Goal: Transaction & Acquisition: Subscribe to service/newsletter

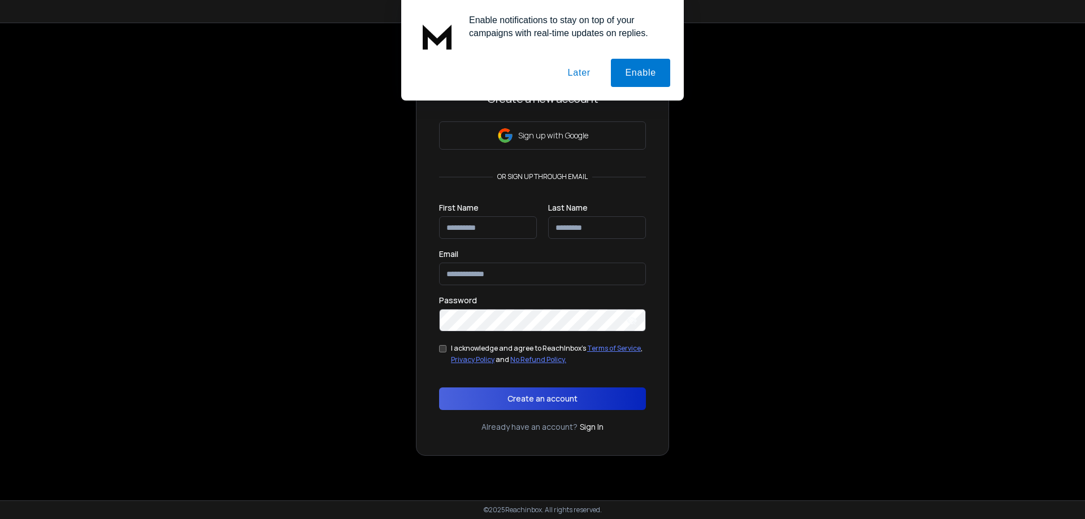
click at [579, 76] on button "Later" at bounding box center [578, 73] width 51 height 28
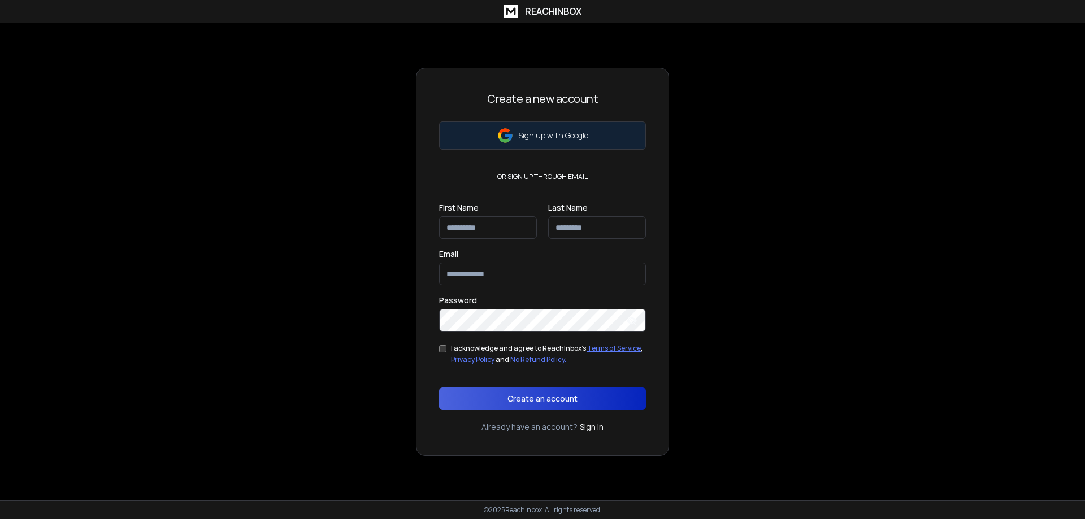
click at [543, 131] on p "Sign up with Google" at bounding box center [553, 135] width 70 height 11
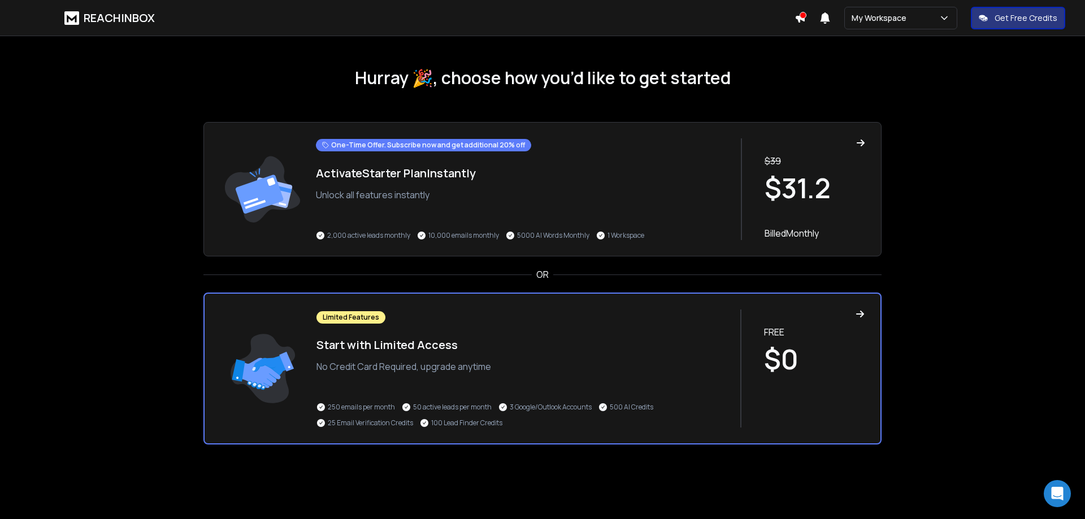
click at [630, 377] on div "Limited Features Start with Limited Access No Credit Card Required, upgrade any…" at bounding box center [523, 369] width 413 height 118
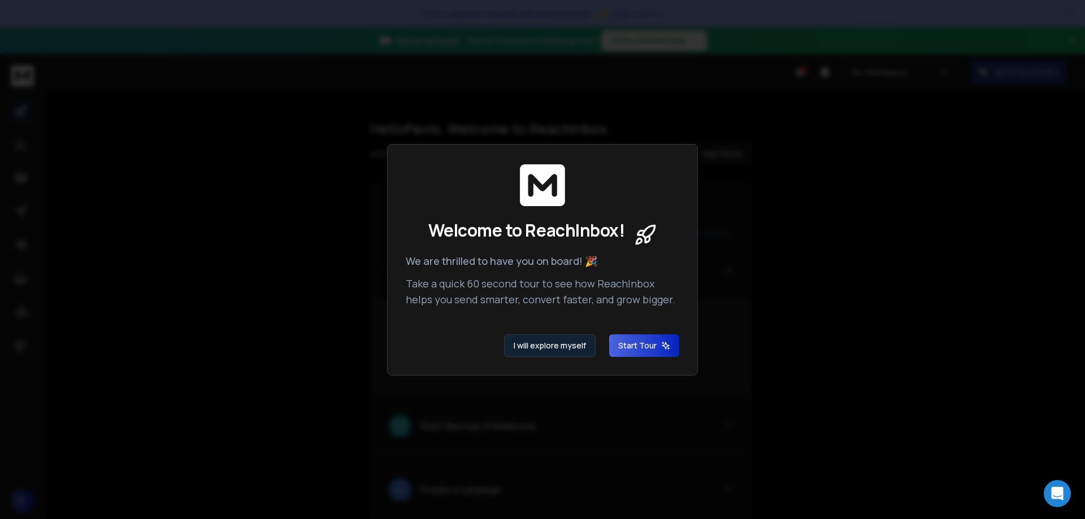
click at [537, 352] on button "I will explore myself" at bounding box center [550, 346] width 92 height 23
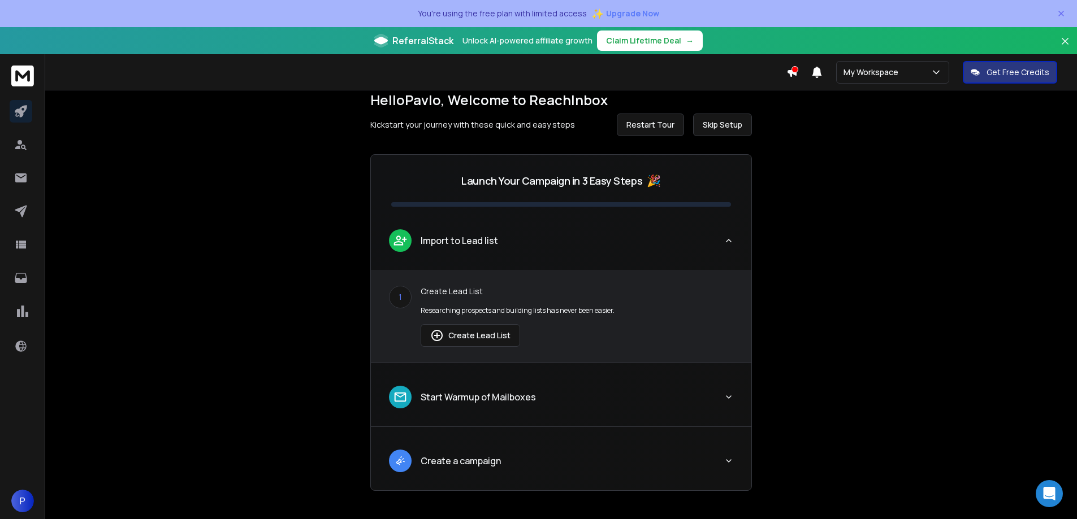
scroll to position [30, 0]
click at [588, 401] on button "Start Warmup of Mailboxes" at bounding box center [561, 401] width 380 height 50
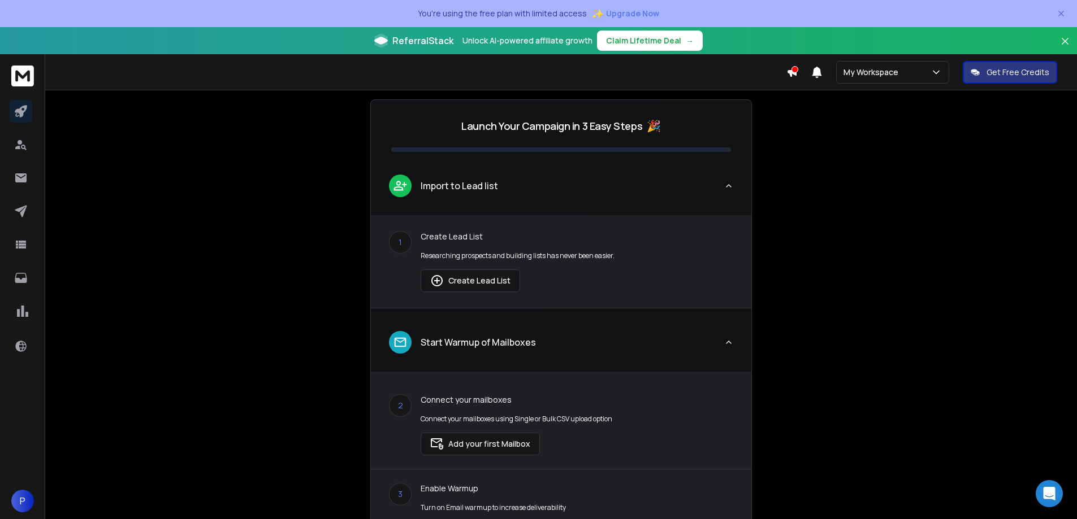
scroll to position [225, 0]
